Goal: Check status

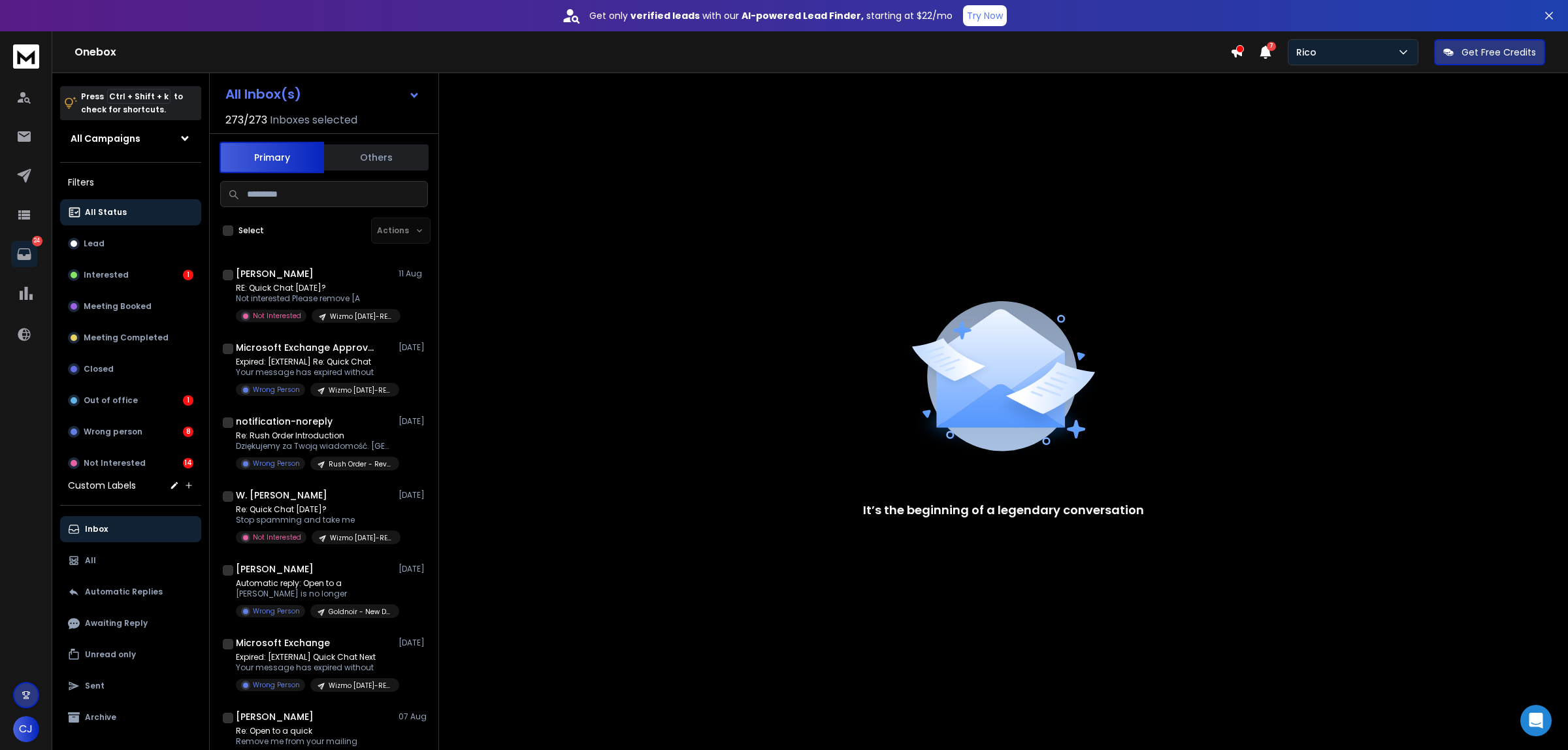
click at [1347, 47] on div "Rico" at bounding box center [1352, 52] width 114 height 13
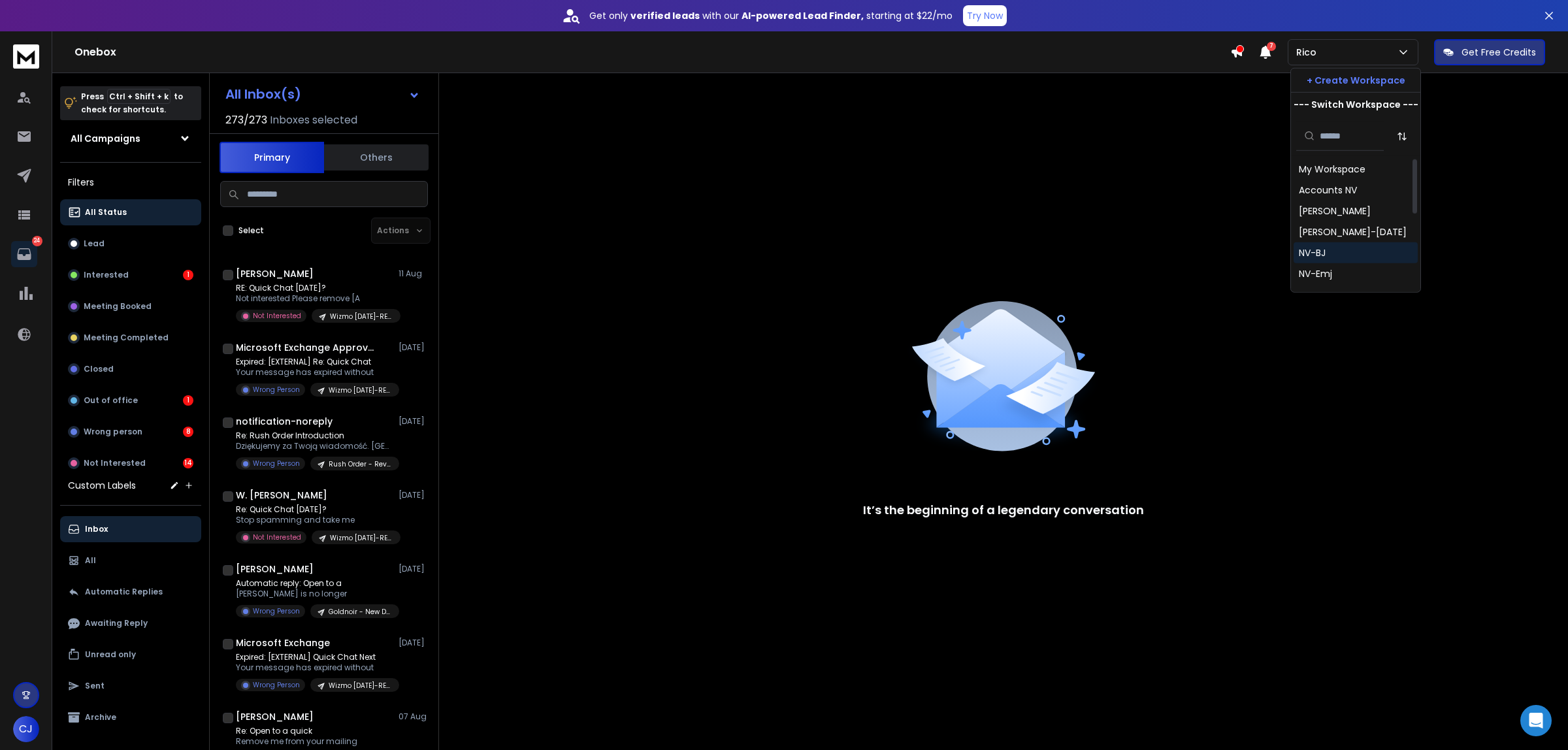
click at [1341, 251] on div "NV-BJ" at bounding box center [1355, 252] width 124 height 21
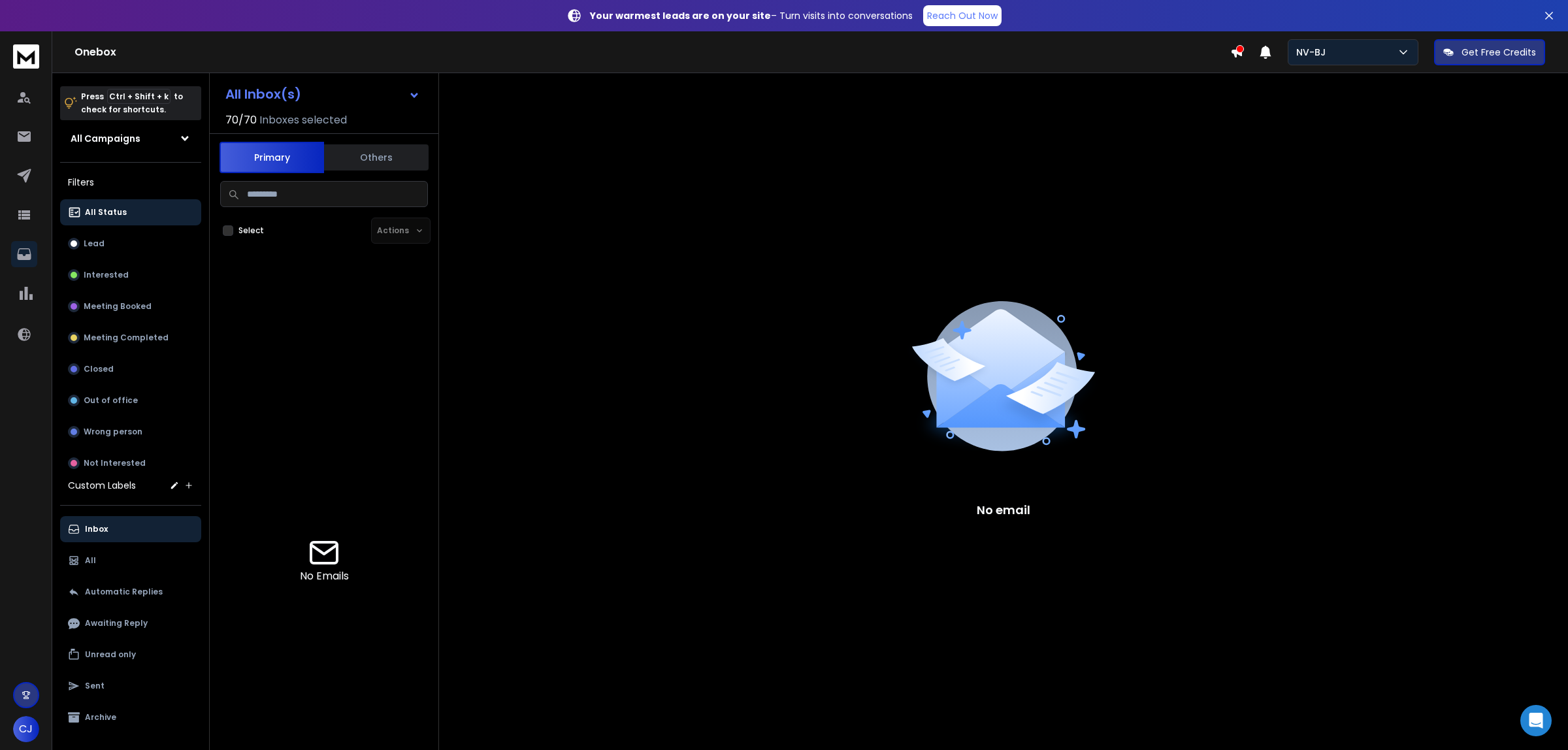
click at [1343, 48] on div "NV-BJ" at bounding box center [1352, 52] width 114 height 13
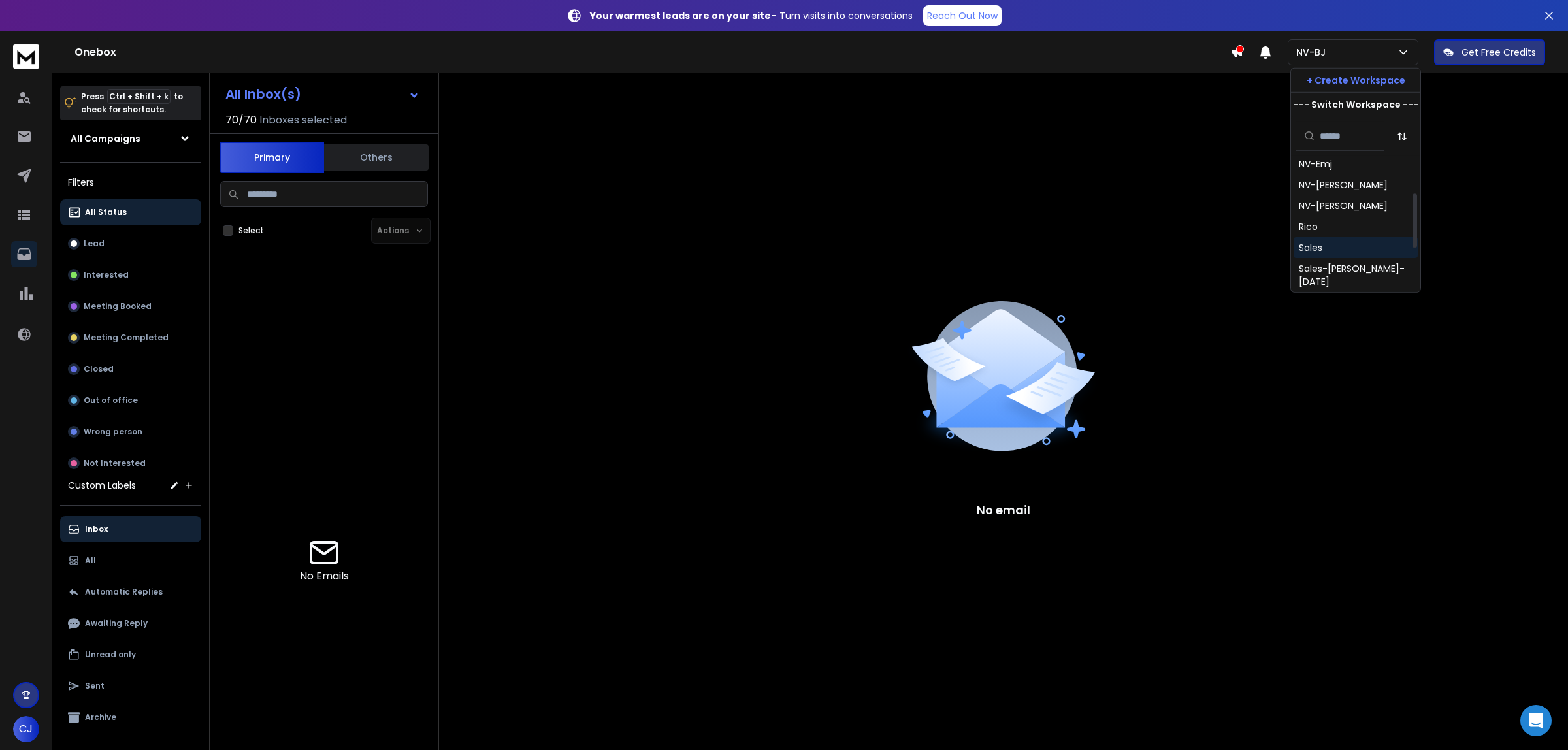
scroll to position [81, 0]
click at [1333, 233] on div "NV-[PERSON_NAME]" at bounding box center [1355, 234] width 124 height 21
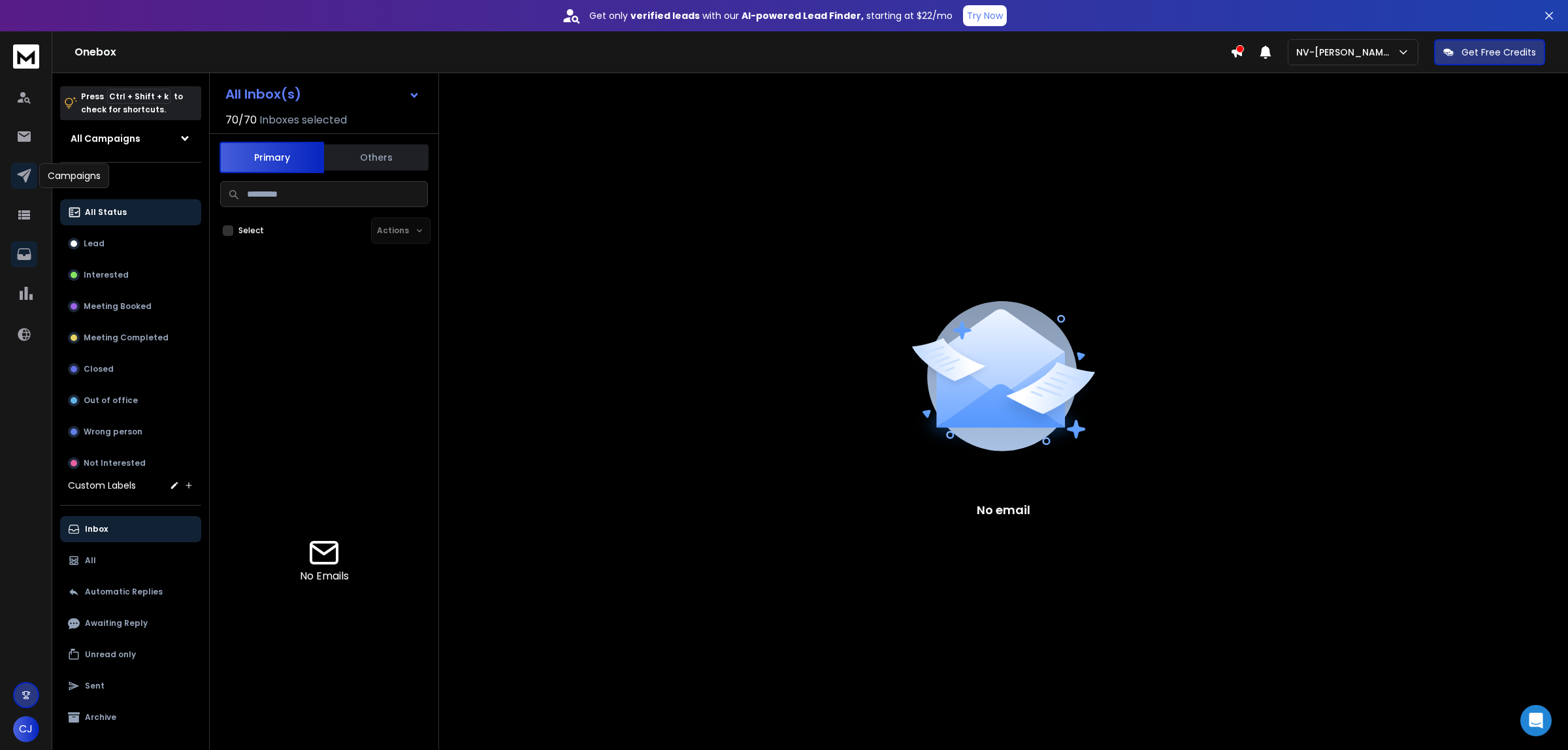
click at [18, 182] on icon at bounding box center [23, 175] width 15 height 15
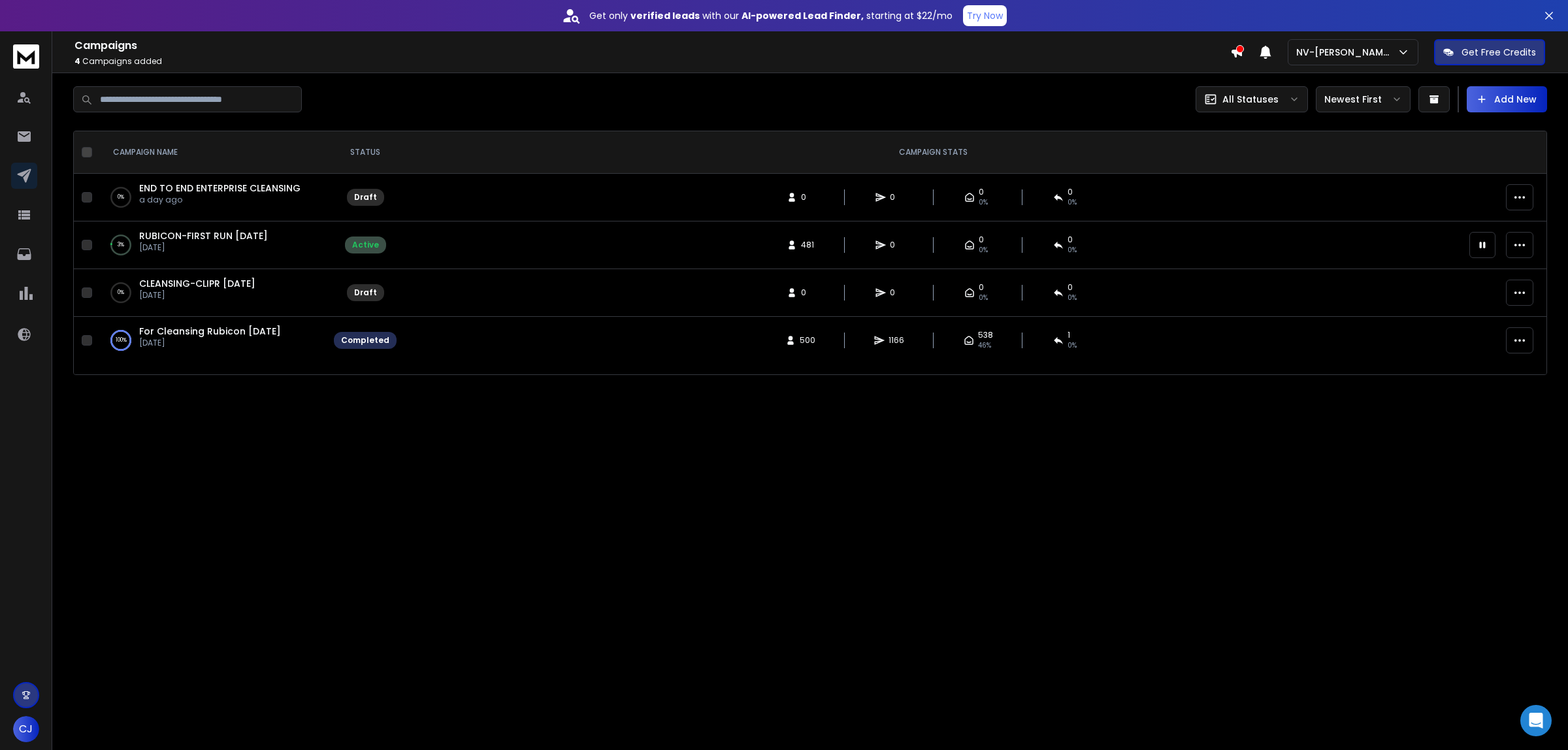
click at [681, 247] on div "481 0 0 0% 0 0%" at bounding box center [933, 245] width 1041 height 21
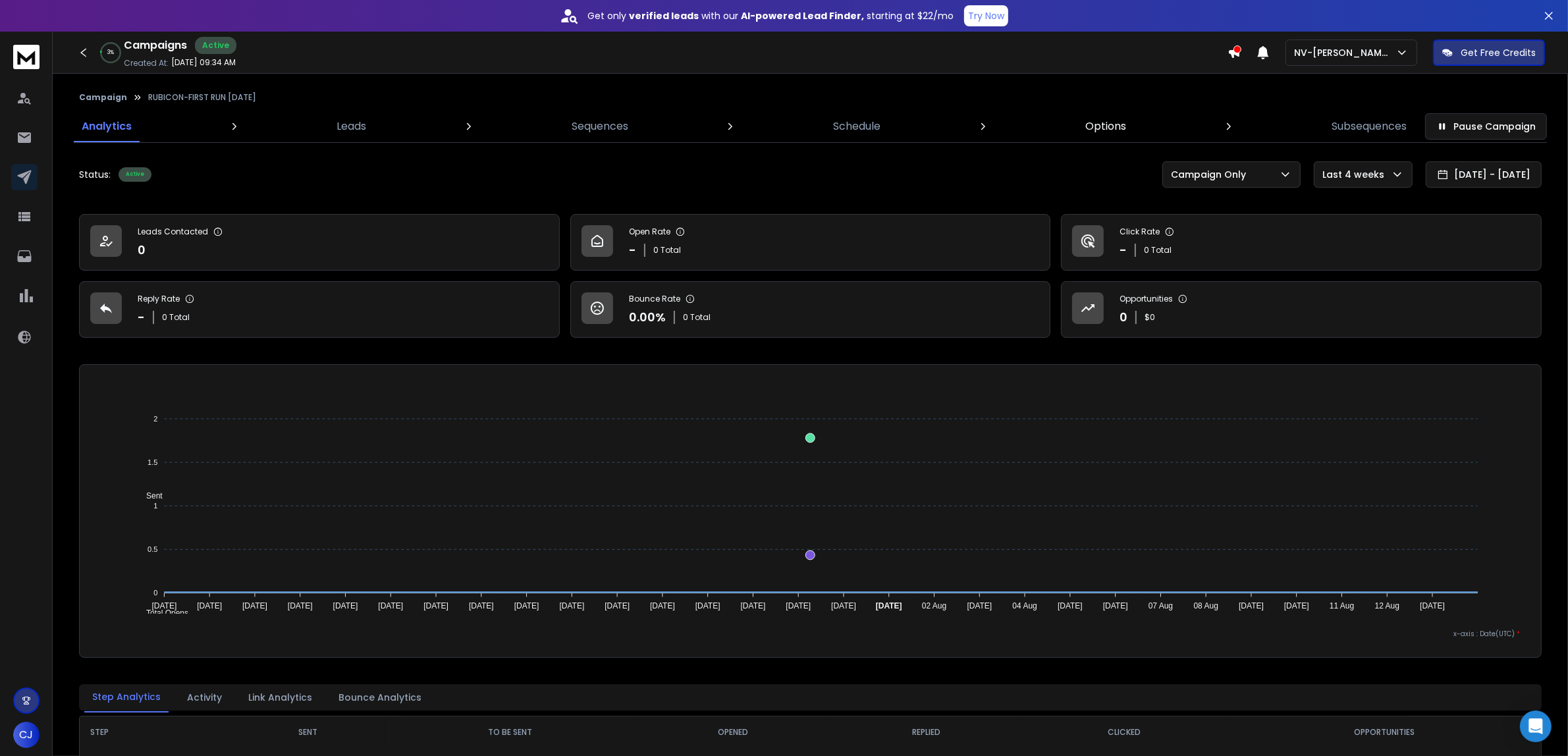
click at [1126, 126] on p "Options" at bounding box center [1106, 126] width 41 height 16
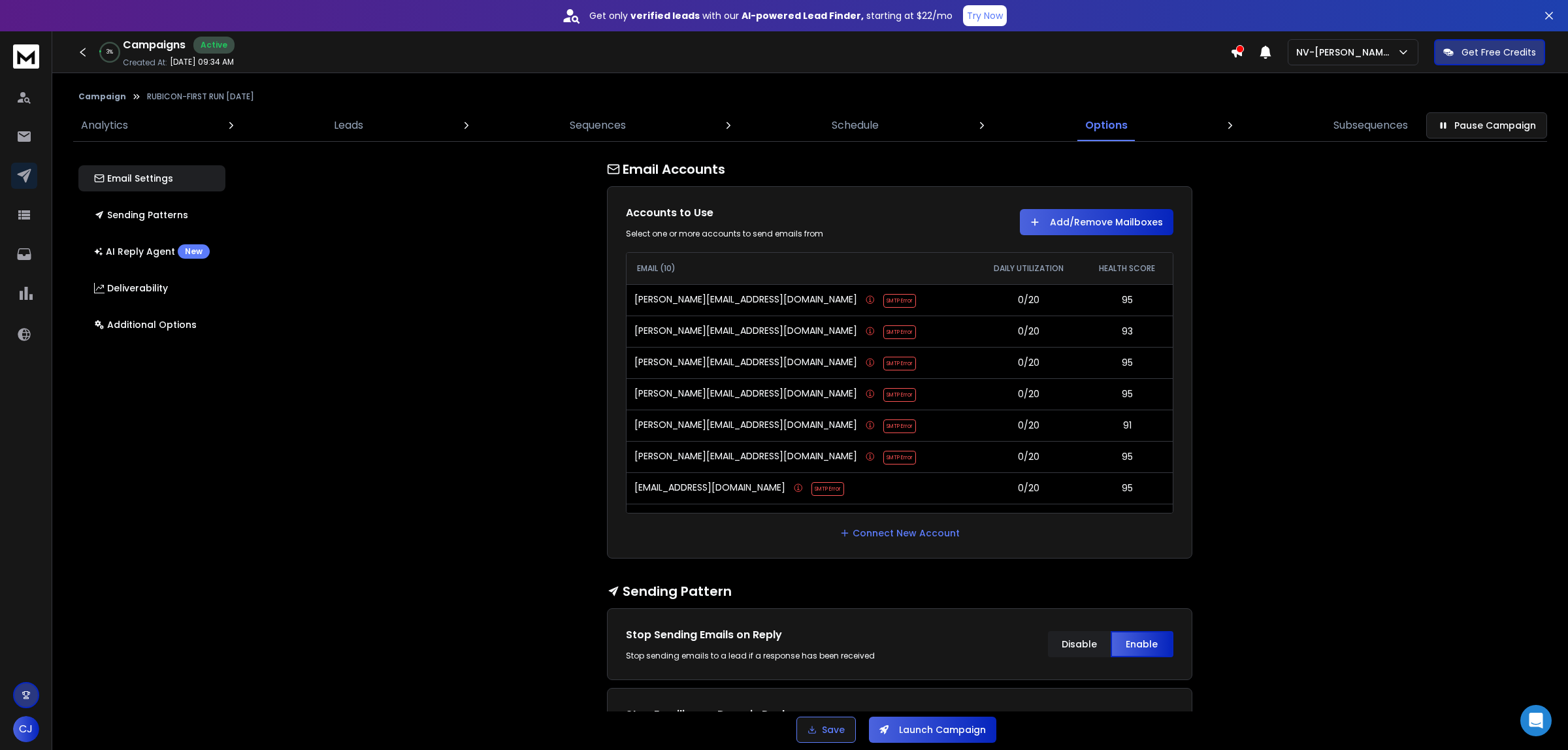
click at [500, 416] on div "Email Accounts Accounts to Use Select one or more accounts to send emails from …" at bounding box center [907, 435] width 1322 height 551
